Goal: Navigation & Orientation: Find specific page/section

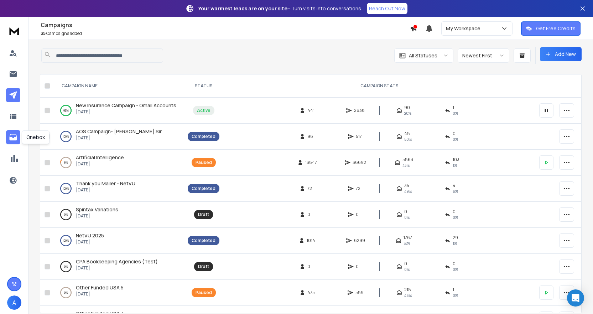
click at [19, 139] on link at bounding box center [13, 137] width 14 height 14
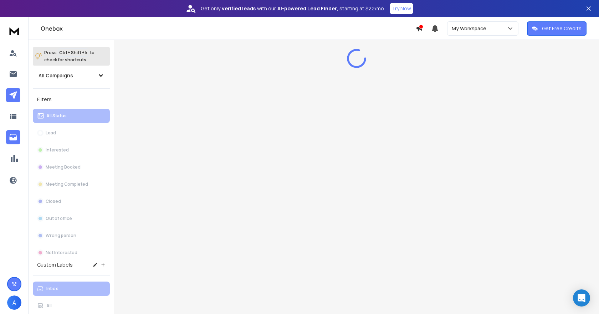
click at [11, 100] on link at bounding box center [13, 95] width 14 height 14
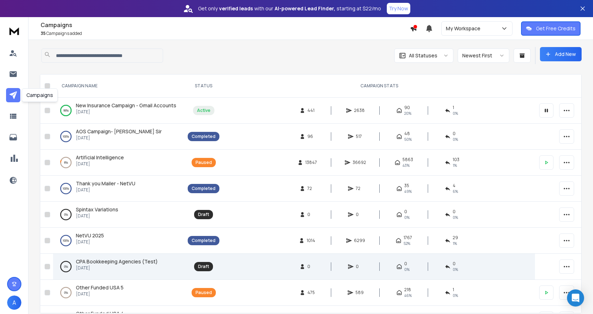
scroll to position [135, 0]
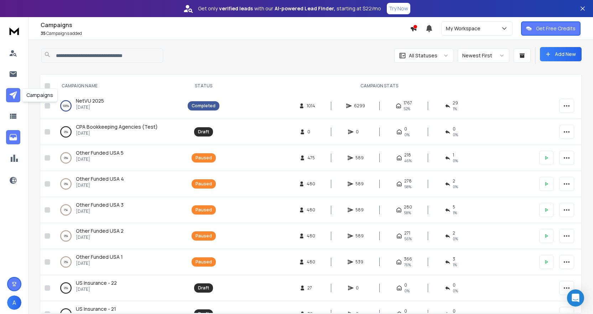
click at [15, 135] on icon at bounding box center [13, 137] width 9 height 9
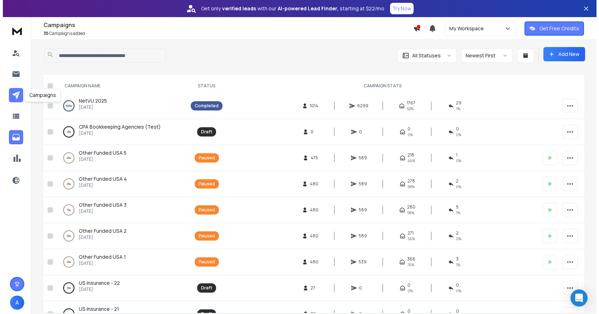
scroll to position [0, 0]
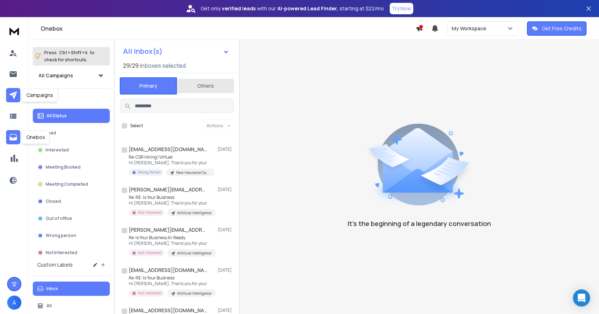
click at [19, 95] on link at bounding box center [13, 95] width 14 height 14
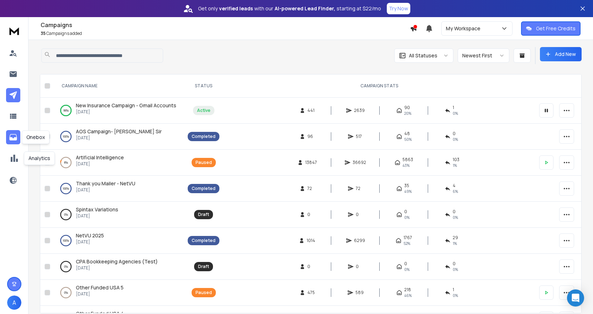
click at [8, 142] on link at bounding box center [13, 137] width 14 height 14
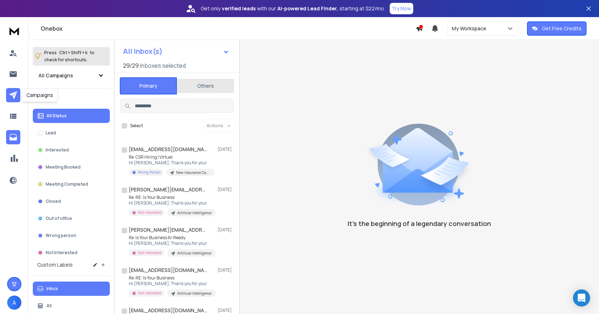
click at [14, 93] on icon at bounding box center [12, 94] width 7 height 7
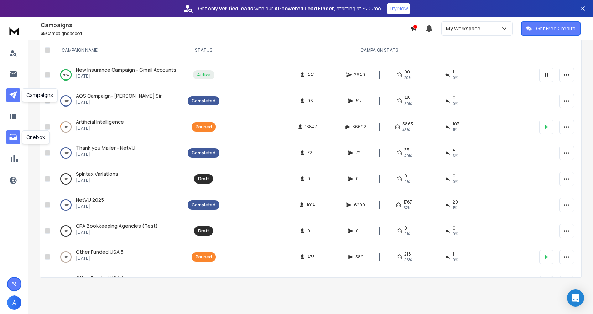
click at [9, 142] on link at bounding box center [13, 137] width 14 height 14
